Goal: Find specific page/section: Find specific page/section

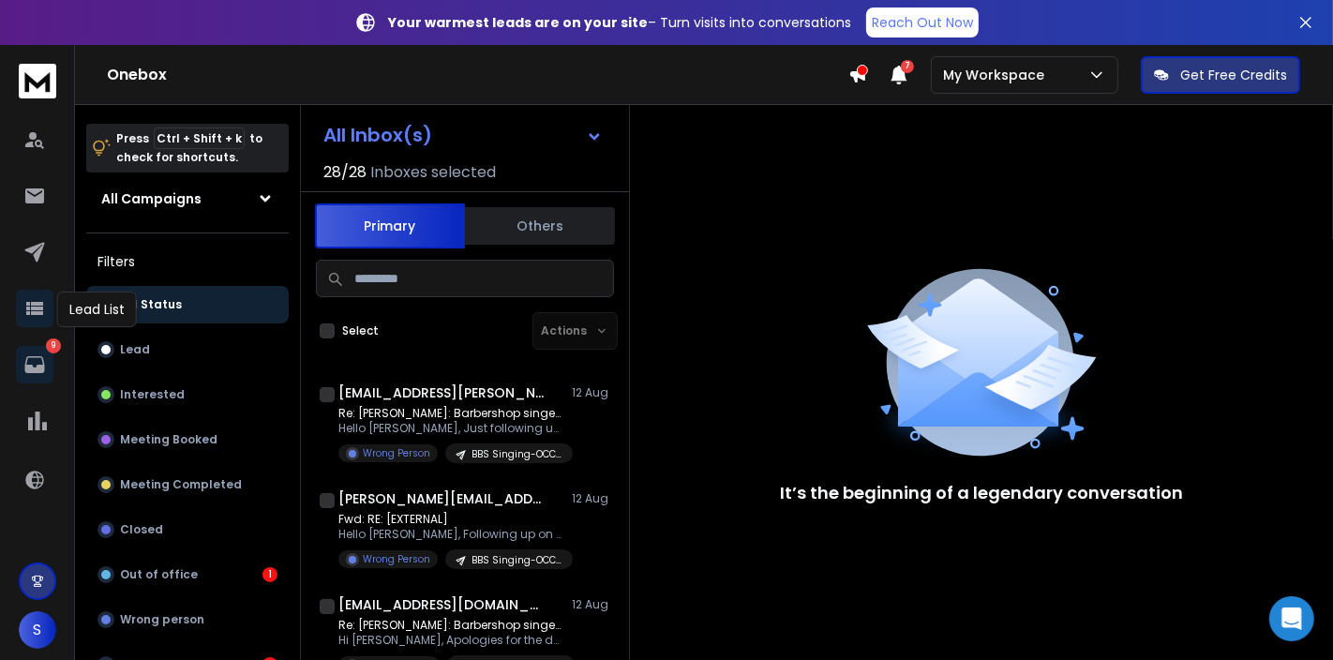
click at [29, 287] on icon at bounding box center [34, 308] width 17 height 13
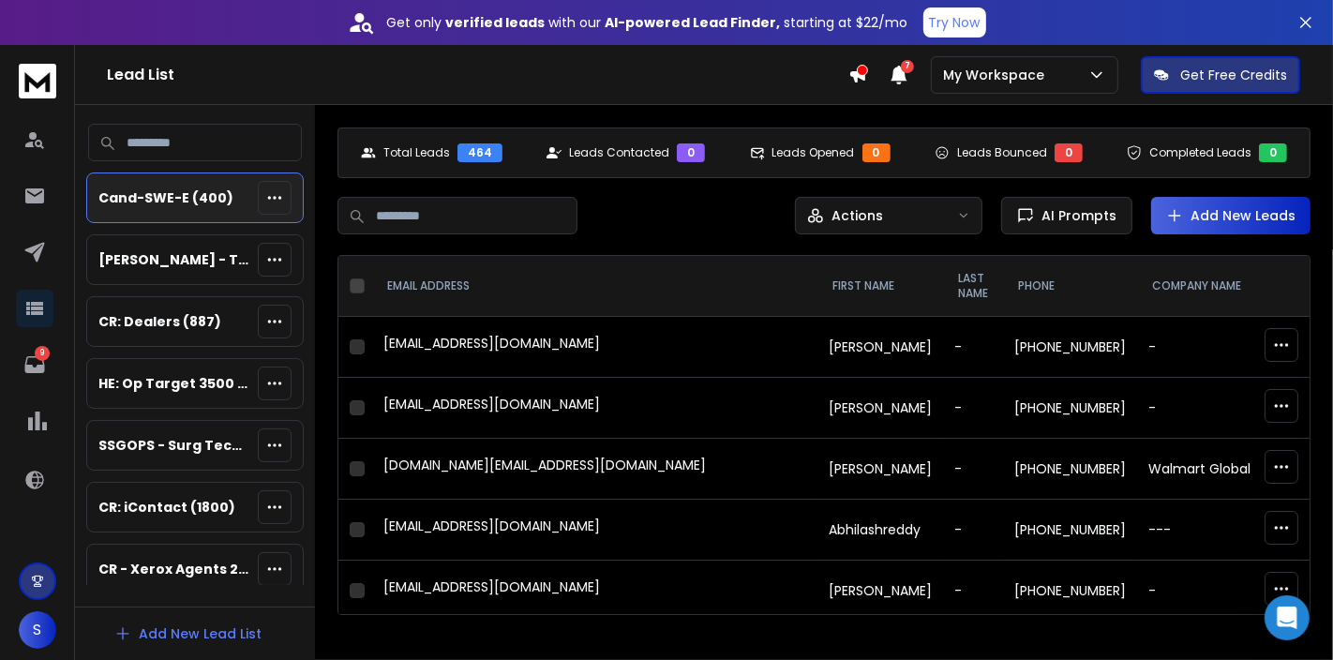
click at [219, 386] on p "HE: Op Target 3500 (Rev#2)" at bounding box center [174, 383] width 152 height 19
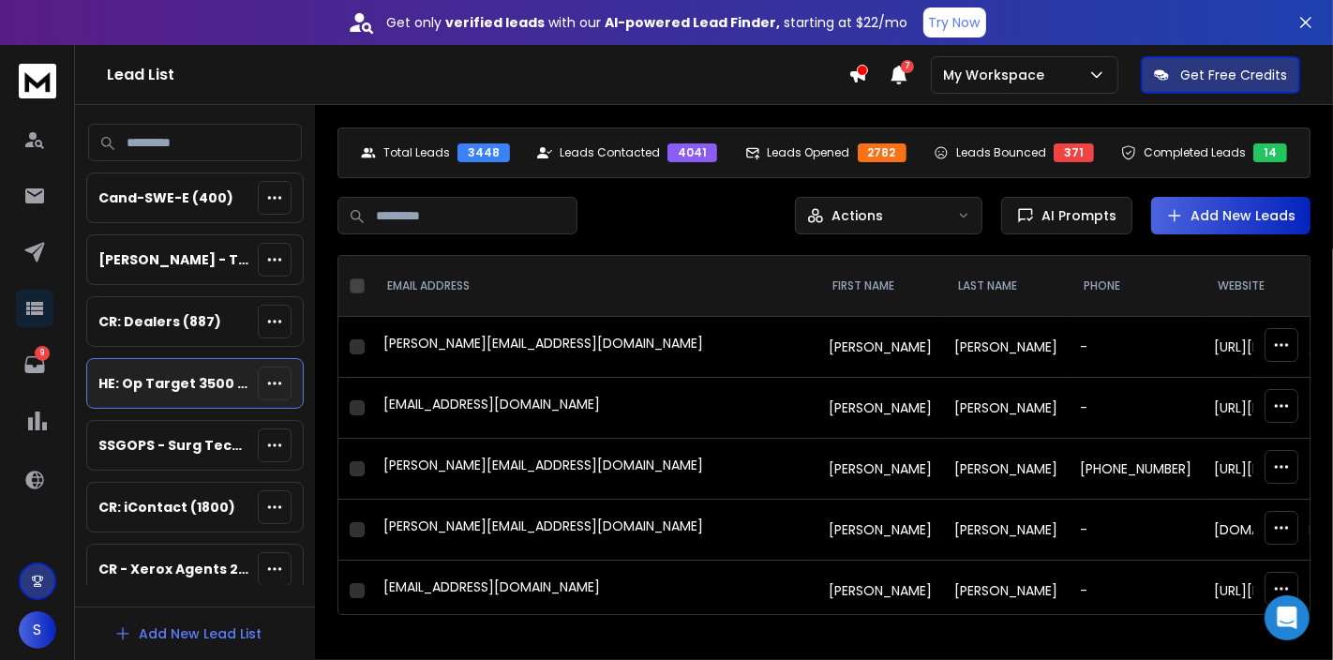
click at [210, 389] on p "HE: Op Target 3500 (Rev#2)" at bounding box center [174, 383] width 152 height 19
click at [38, 249] on icon at bounding box center [34, 252] width 20 height 20
